Goal: Task Accomplishment & Management: Manage account settings

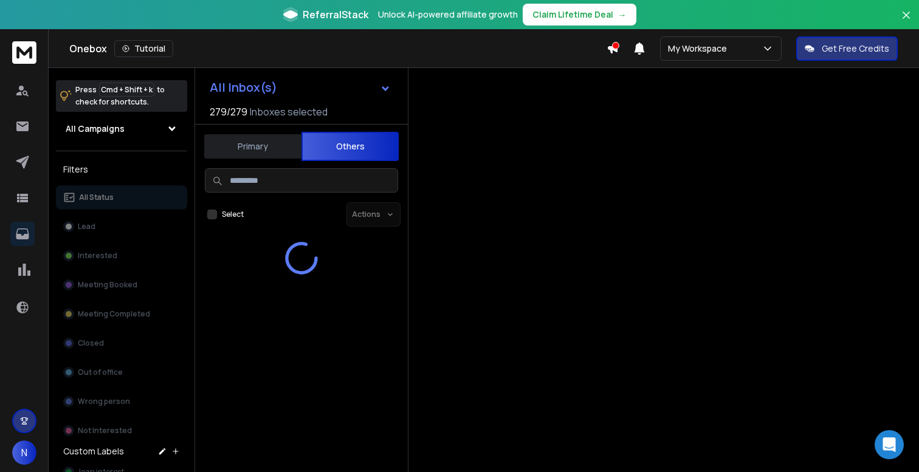
click at [336, 145] on button "Others" at bounding box center [350, 146] width 97 height 29
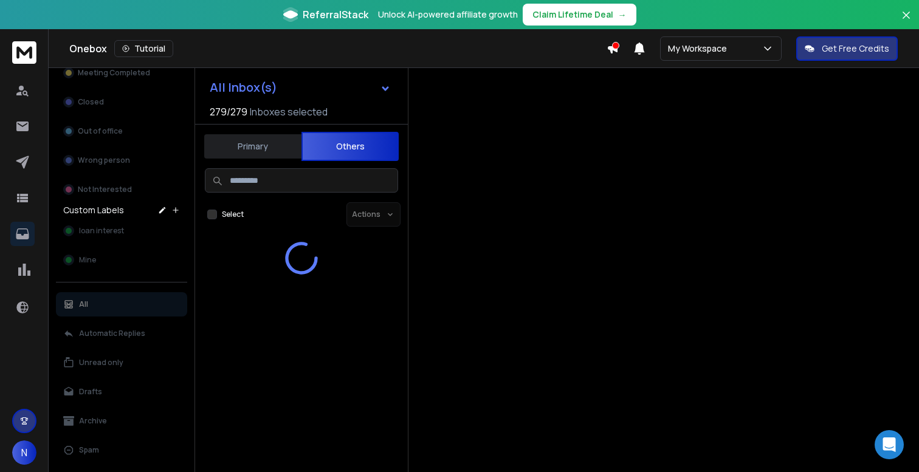
drag, startPoint x: 0, startPoint y: 0, endPoint x: 323, endPoint y: 147, distance: 354.8
click at [336, 146] on button "Others" at bounding box center [350, 146] width 97 height 29
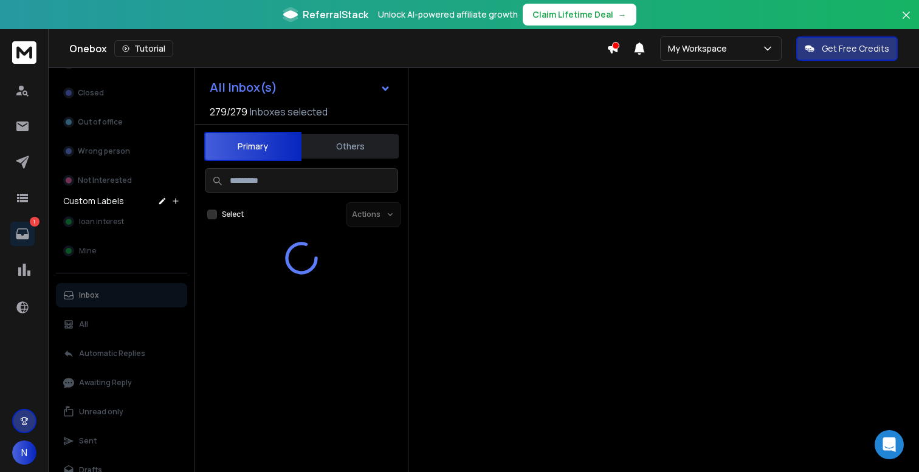
click at [238, 145] on button "Primary" at bounding box center [252, 146] width 97 height 29
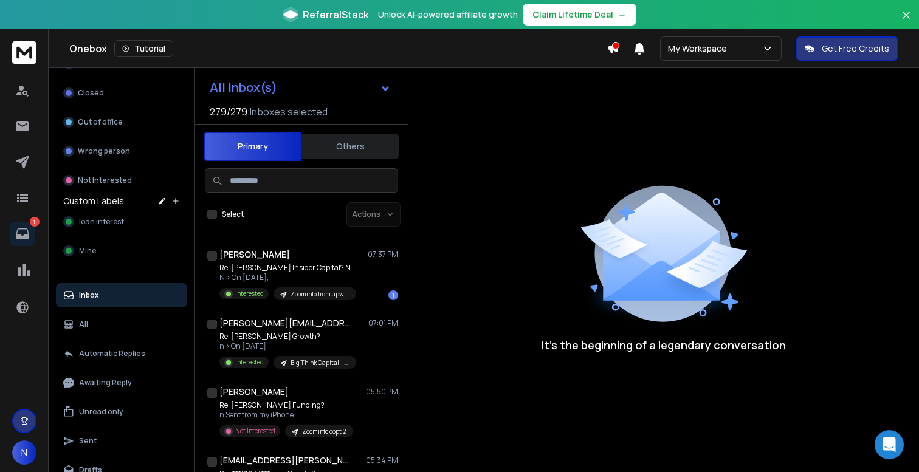
scroll to position [0, 0]
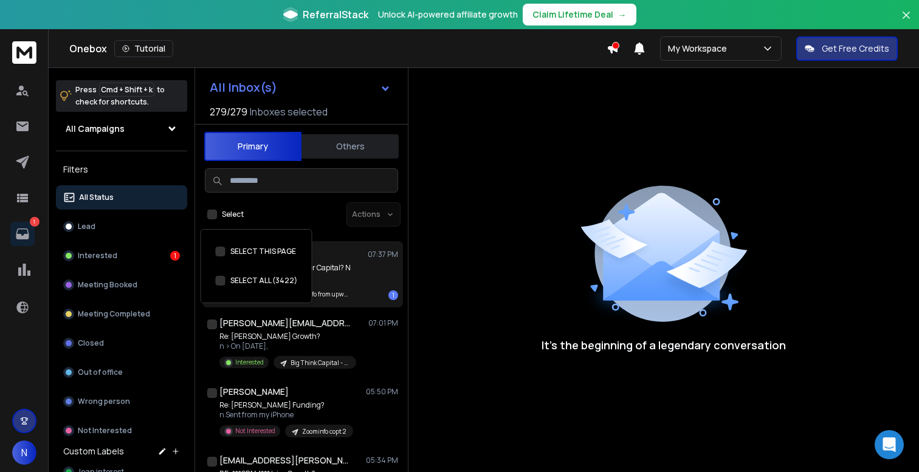
click at [347, 265] on p "Re: [PERSON_NAME] Insider Capital? N" at bounding box center [288, 268] width 137 height 10
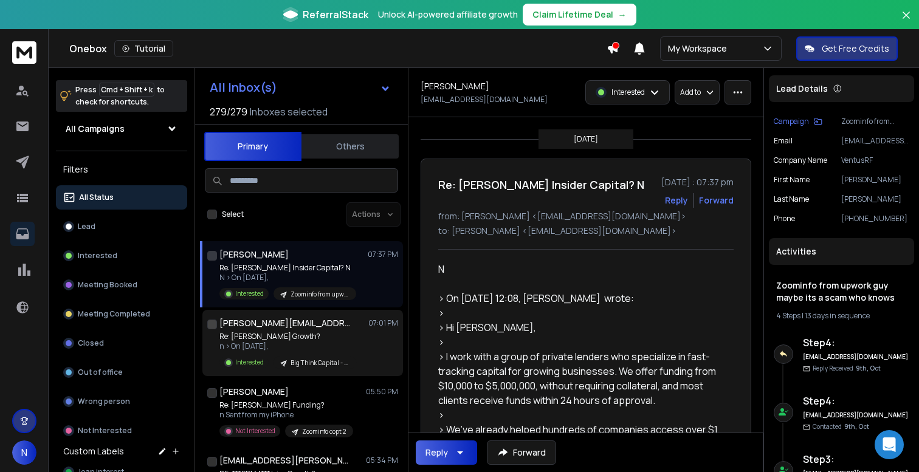
click at [339, 334] on p "Re: [PERSON_NAME] Growth?" at bounding box center [288, 337] width 137 height 10
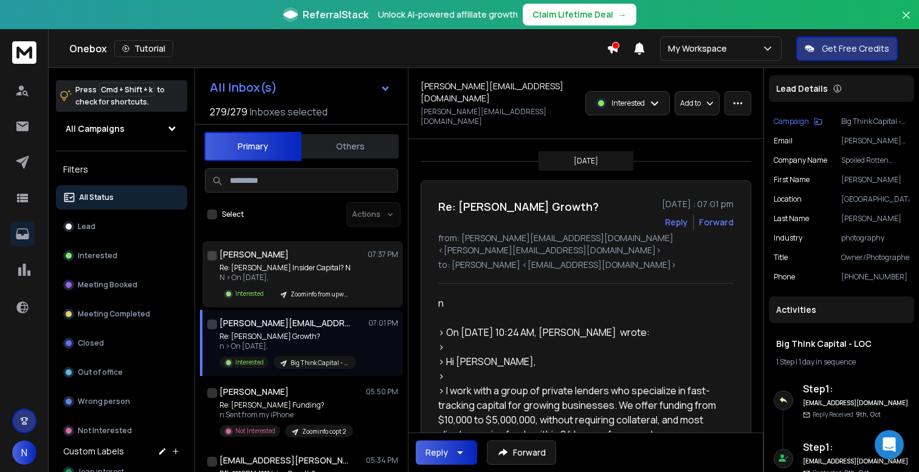
click at [321, 263] on p "Re: [PERSON_NAME] Insider Capital? N" at bounding box center [288, 268] width 137 height 10
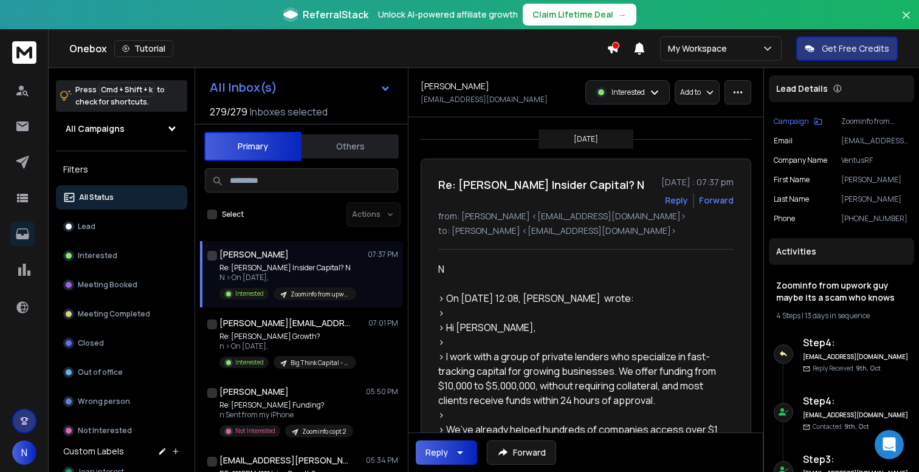
click at [362, 113] on div "279 / 279 Inboxes selected" at bounding box center [302, 112] width 184 height 15
click at [361, 123] on div "All Inbox(s) 279 / 279 Inboxes selected Primary Others Select Actions [PERSON_N…" at bounding box center [301, 304] width 213 height 472
click at [360, 131] on div "All Inbox(s) 279 / 279 Inboxes selected Primary Others Select Actions [PERSON_N…" at bounding box center [301, 304] width 213 height 472
click at [359, 134] on div "All Inbox(s) 279 / 279 Inboxes selected Primary Others Select Actions [PERSON_N…" at bounding box center [301, 304] width 213 height 472
click at [358, 137] on button "Others" at bounding box center [350, 146] width 97 height 27
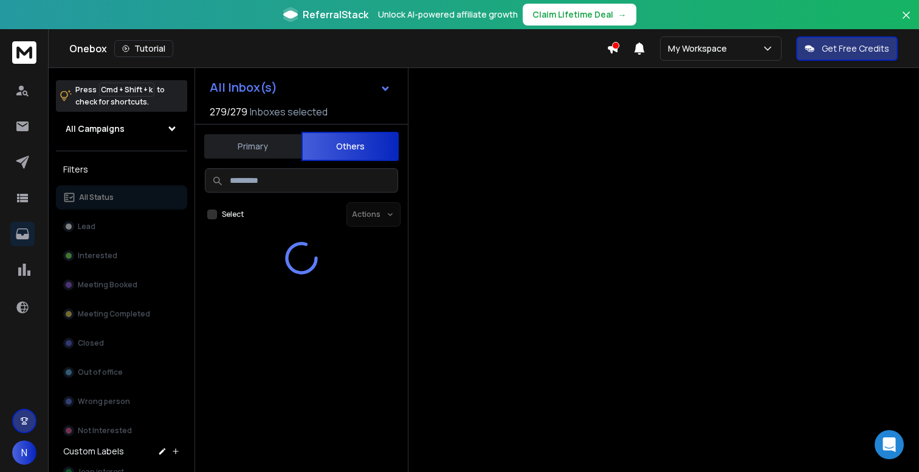
click at [356, 139] on button "Others" at bounding box center [350, 146] width 97 height 29
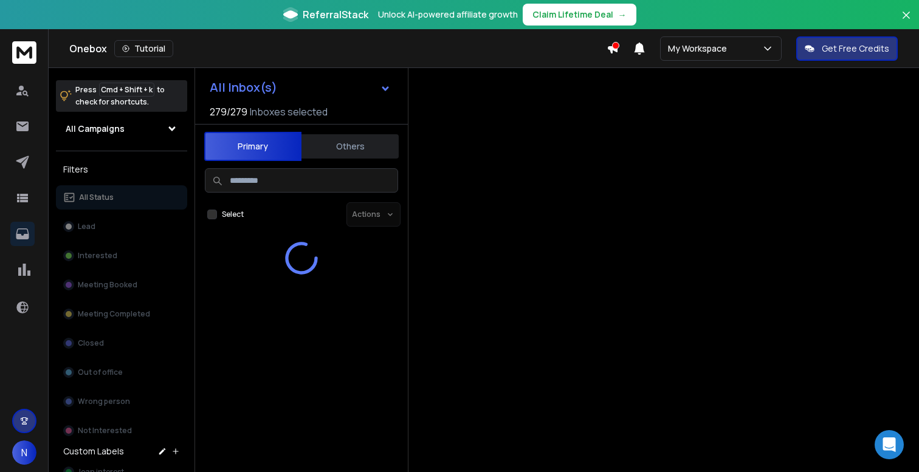
click at [266, 148] on button "Primary" at bounding box center [252, 146] width 97 height 29
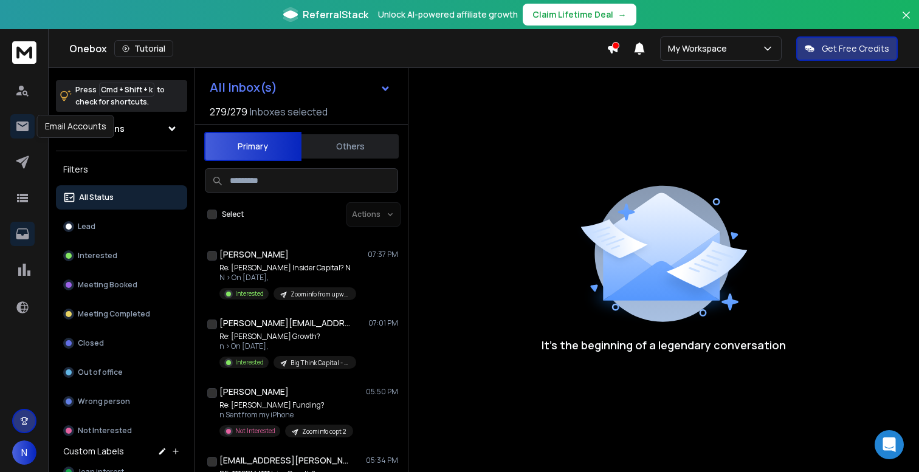
click at [31, 128] on link at bounding box center [22, 126] width 24 height 24
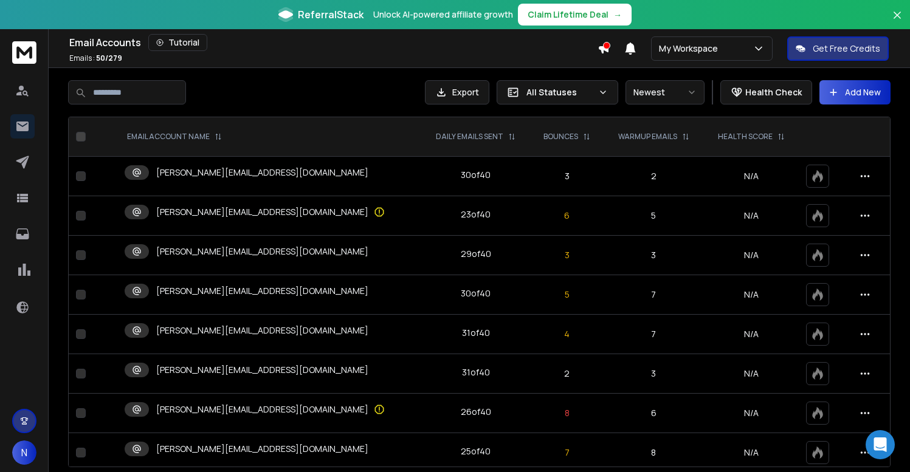
click at [278, 192] on td "[PERSON_NAME][EMAIL_ADDRESS][DOMAIN_NAME]" at bounding box center [269, 177] width 304 height 40
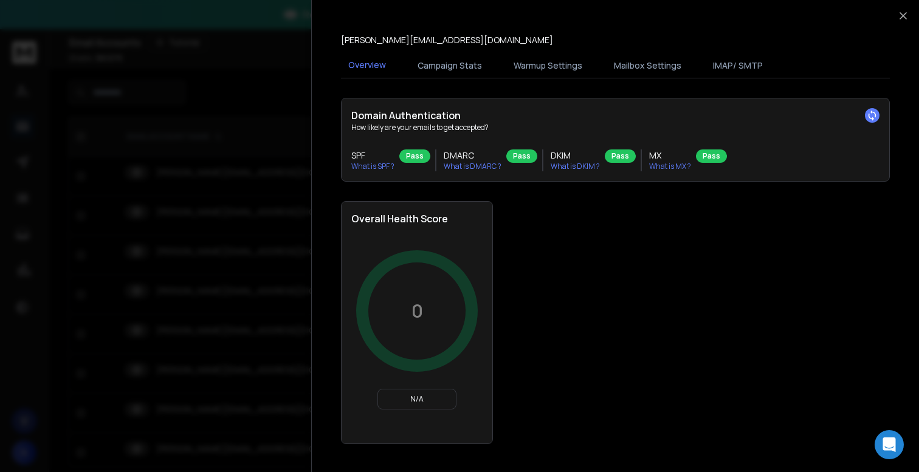
click at [608, 49] on div "[PERSON_NAME][EMAIL_ADDRESS][DOMAIN_NAME] Overview Campaign Stats Warmup Settin…" at bounding box center [616, 239] width 578 height 449
click at [627, 55] on button "Mailbox Settings" at bounding box center [648, 65] width 82 height 27
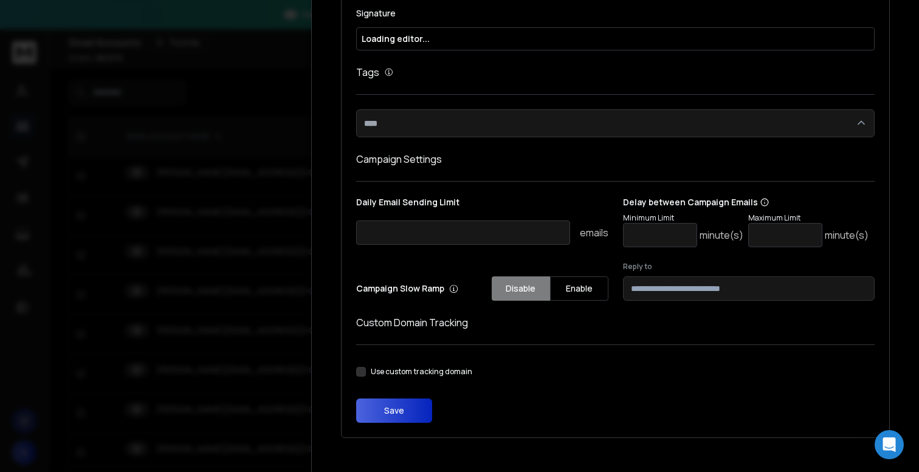
scroll to position [196, 0]
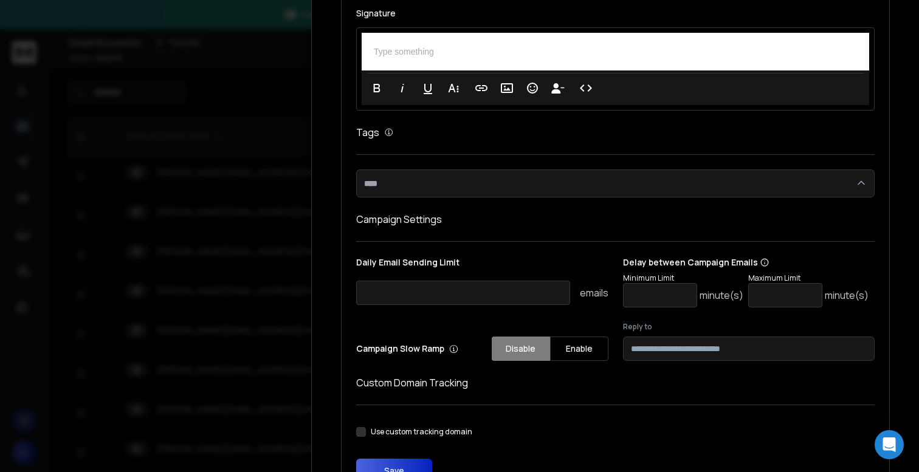
click at [246, 172] on div at bounding box center [459, 236] width 919 height 472
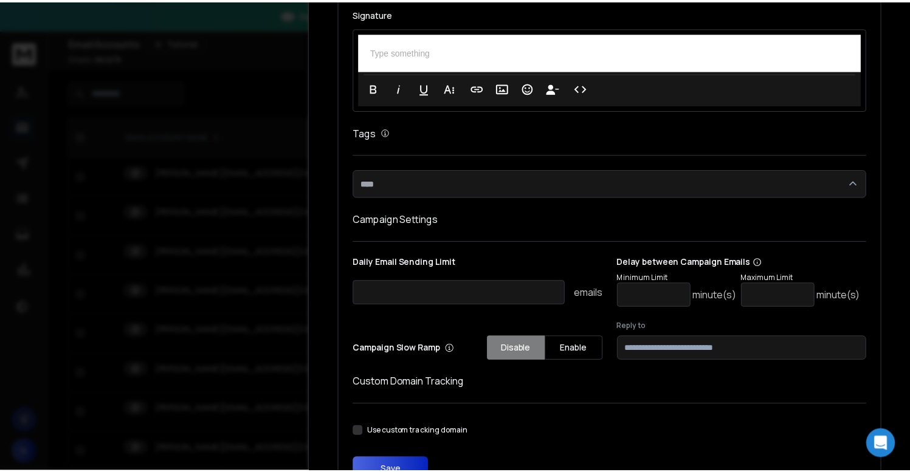
scroll to position [0, 0]
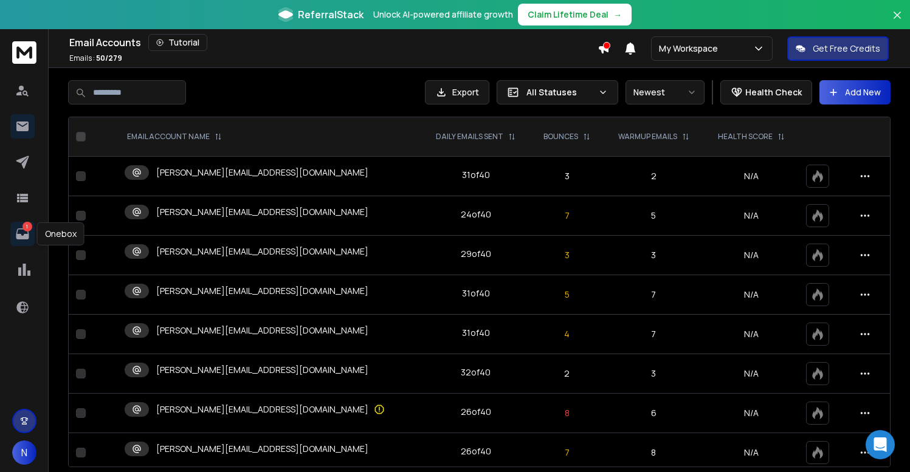
click at [21, 233] on icon at bounding box center [22, 234] width 15 height 15
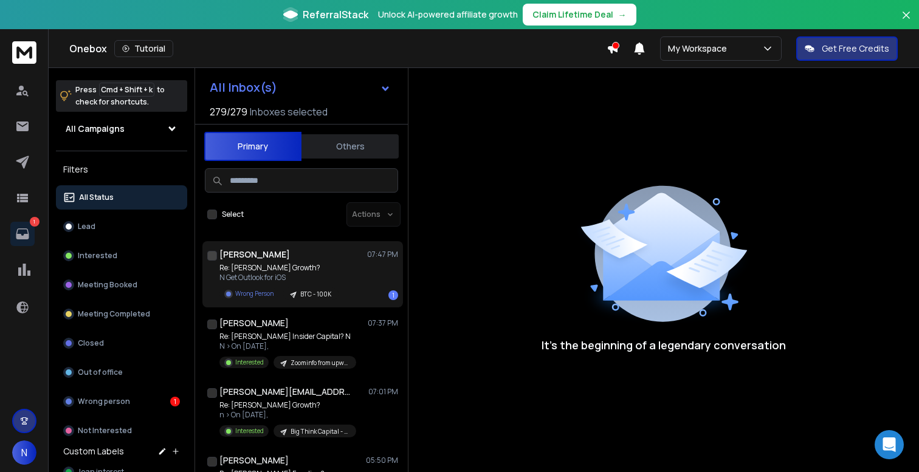
click at [348, 290] on div "Re: Dan Growth? N Get Outlook for iOS Wrong Person BTC - 100K 1" at bounding box center [309, 281] width 179 height 37
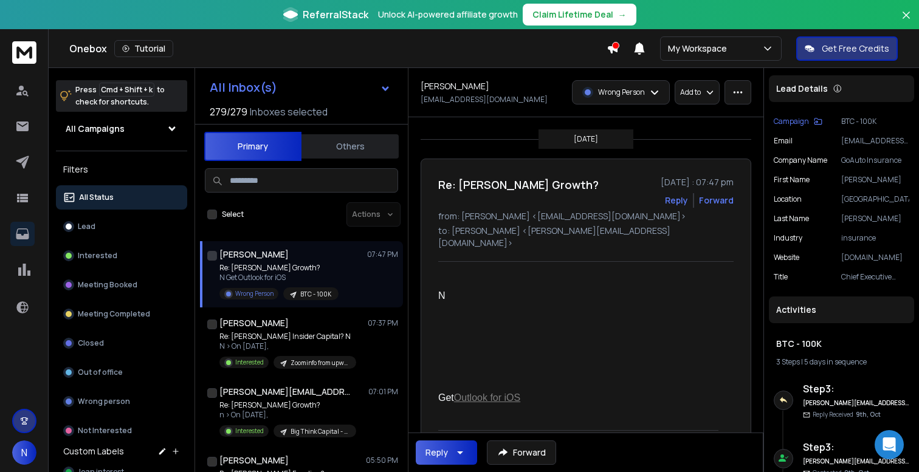
click at [358, 141] on button "Others" at bounding box center [350, 146] width 97 height 27
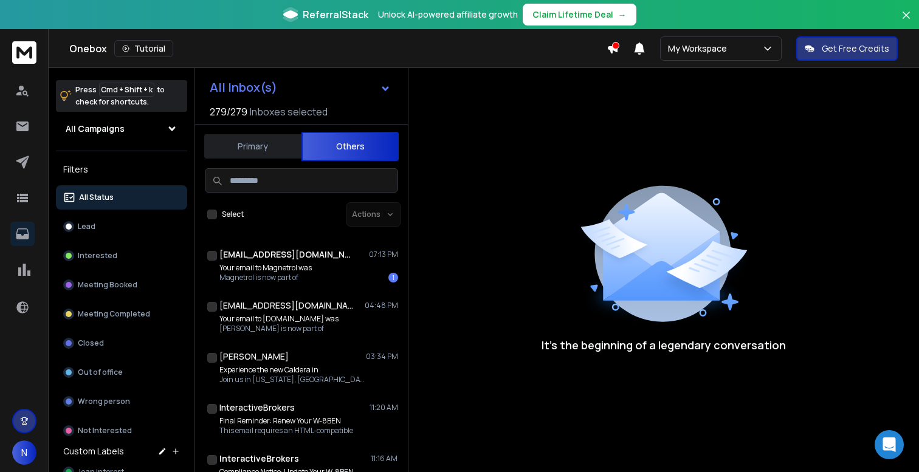
click at [280, 140] on button "Primary" at bounding box center [252, 146] width 97 height 27
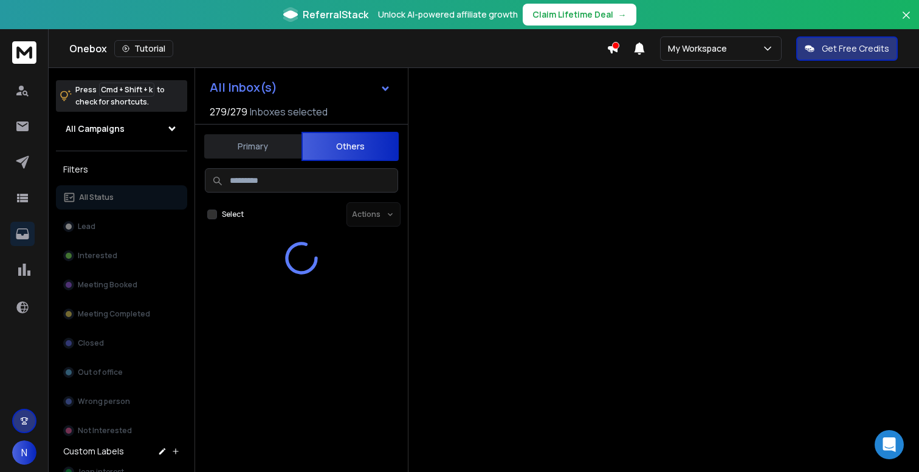
click at [368, 153] on button "Others" at bounding box center [350, 146] width 97 height 29
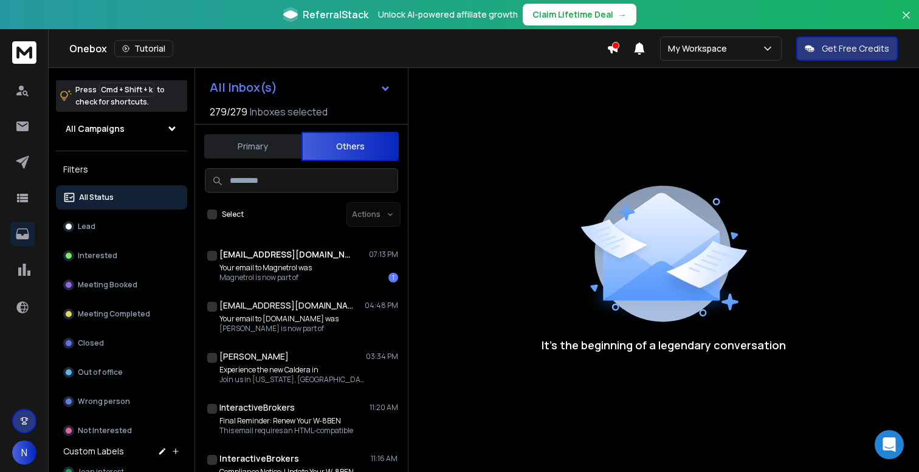
click at [280, 150] on button "Primary" at bounding box center [252, 146] width 97 height 27
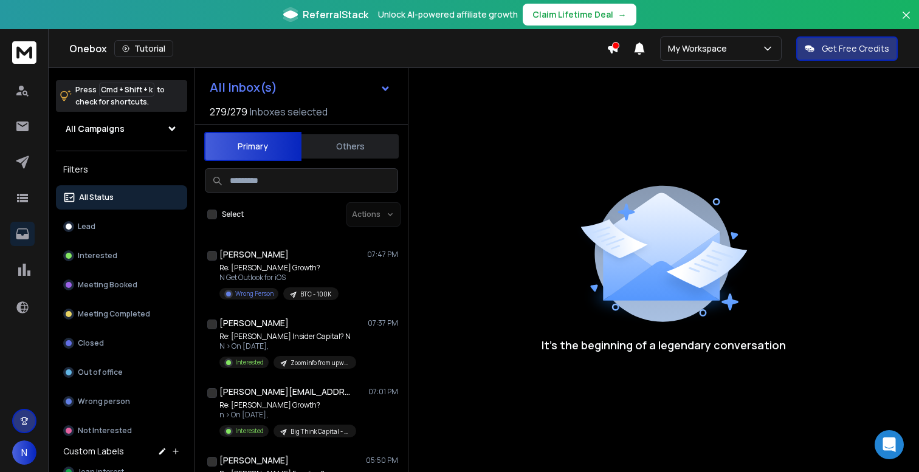
click at [345, 162] on div "Primary Others Select Actions Daniel Cummings 07:47 PM Re: Dan Growth? N Get Ou…" at bounding box center [301, 361] width 213 height 454
click at [339, 152] on button "Others" at bounding box center [350, 146] width 97 height 27
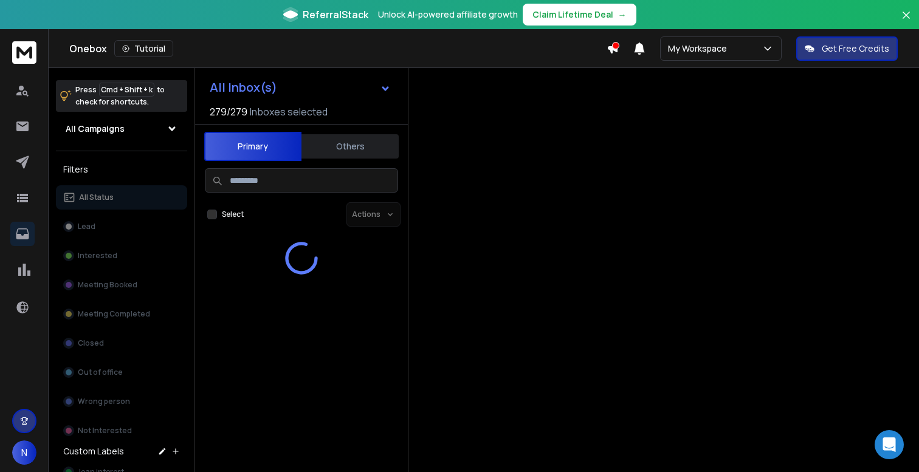
click at [256, 151] on button "Primary" at bounding box center [252, 146] width 97 height 29
